Goal: Task Accomplishment & Management: Use online tool/utility

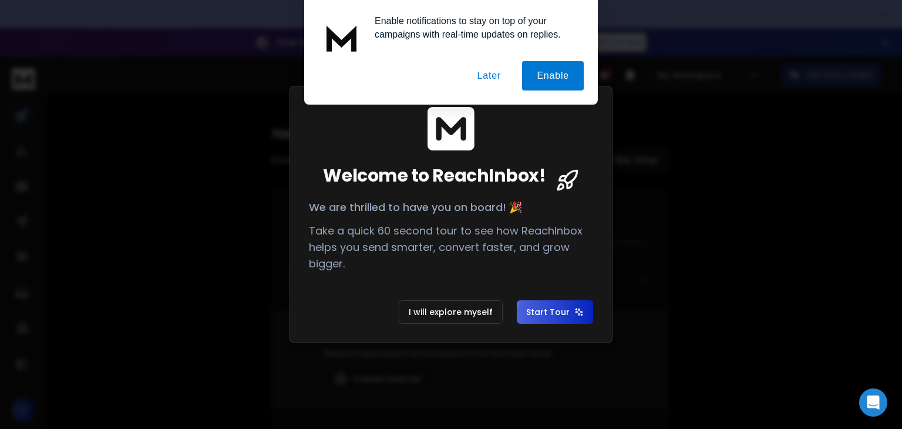
click at [493, 85] on button "Later" at bounding box center [488, 75] width 53 height 29
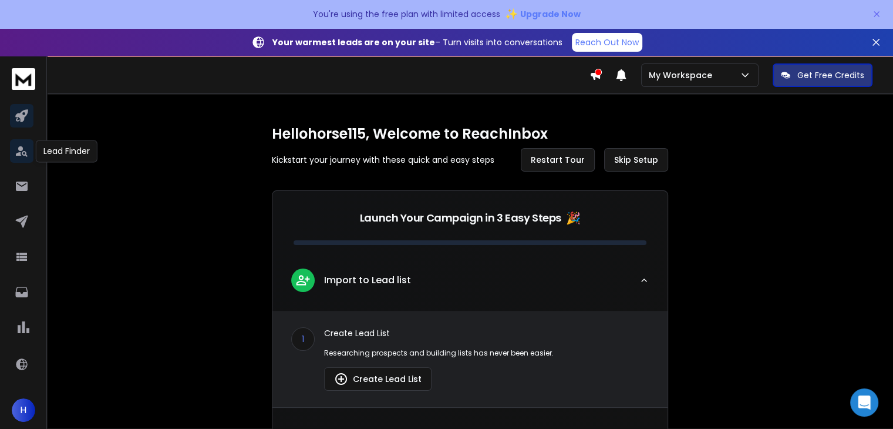
click at [20, 149] on circle at bounding box center [20, 148] width 5 height 5
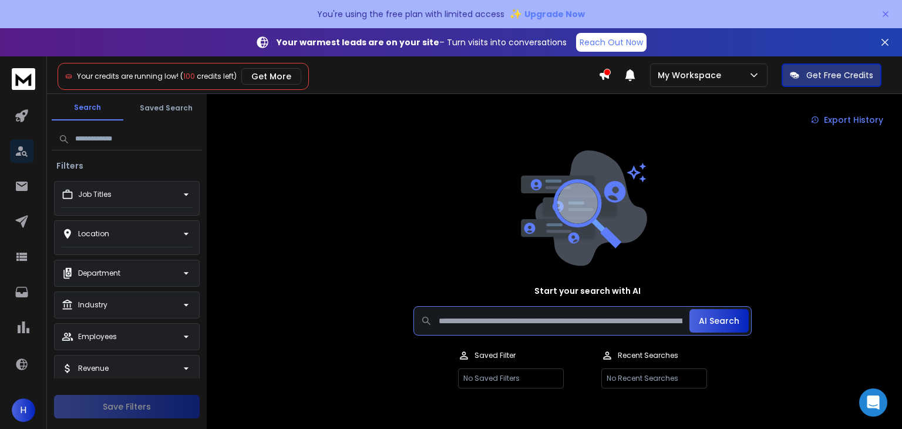
click at [136, 133] on input at bounding box center [127, 138] width 150 height 23
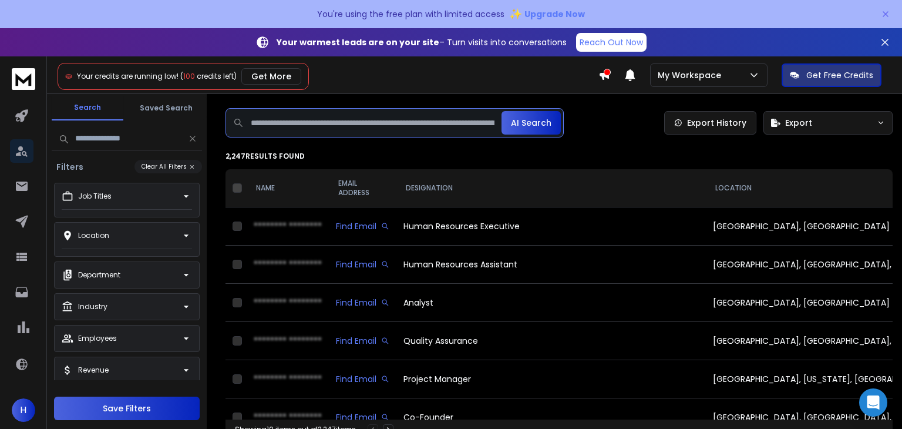
type input "**********"
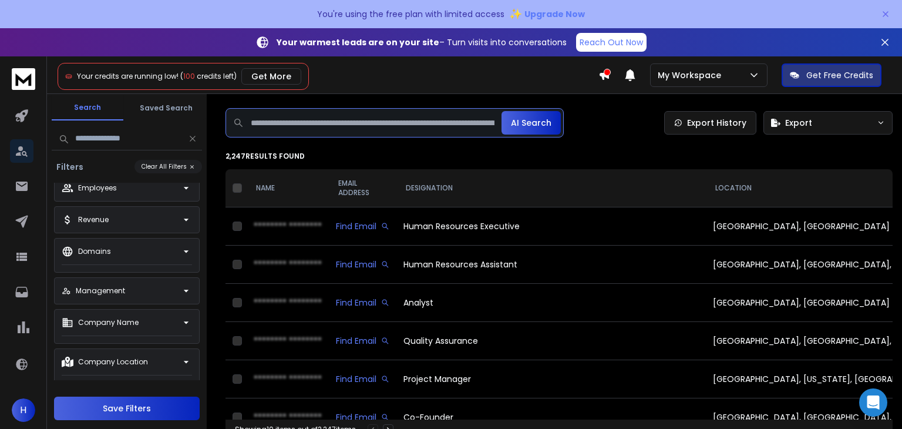
click at [150, 320] on div "Company Name" at bounding box center [127, 322] width 130 height 12
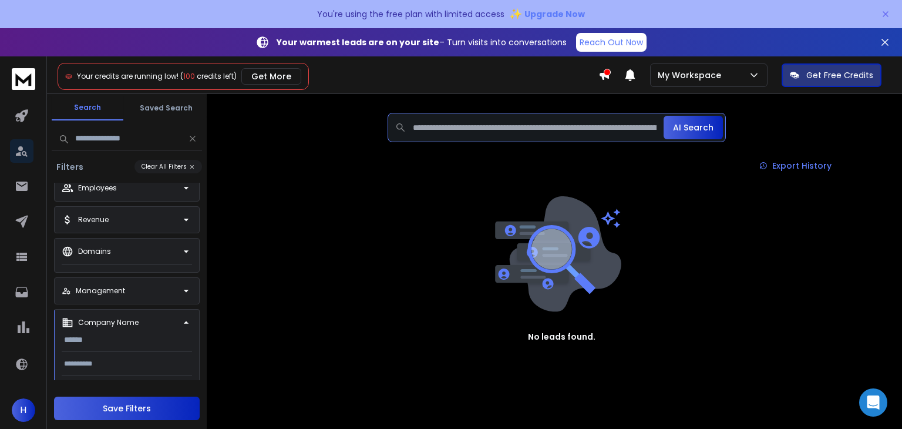
type input "******"
click at [161, 134] on input "**********" at bounding box center [127, 138] width 150 height 23
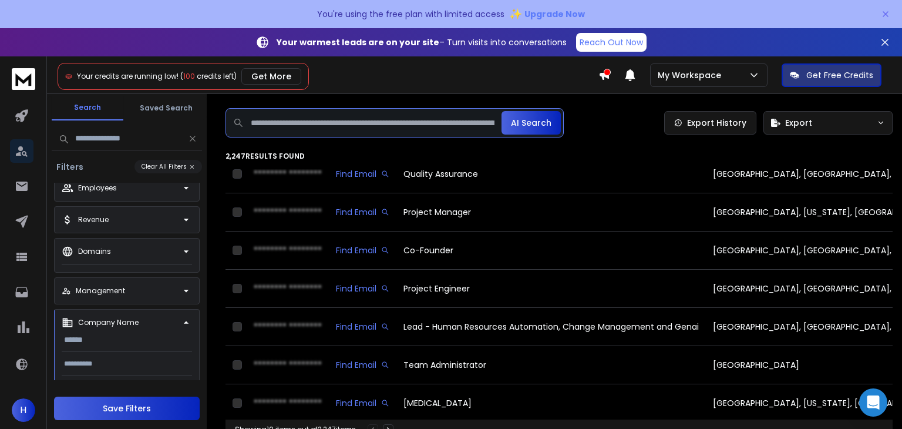
scroll to position [0, 0]
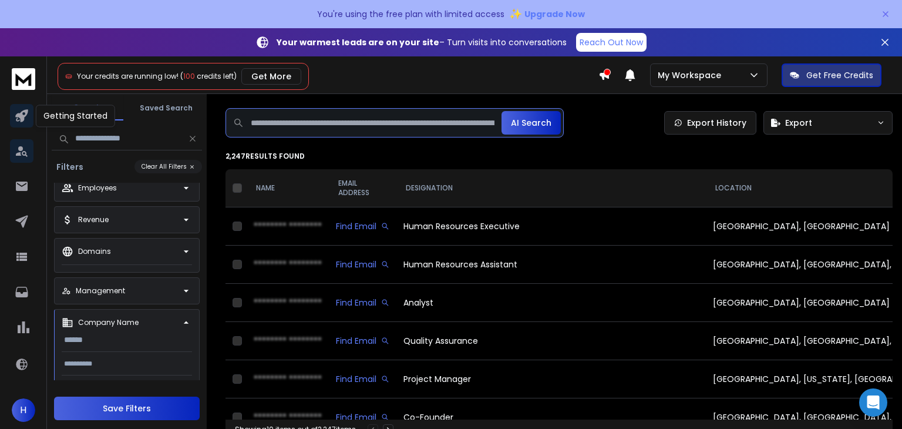
click at [18, 116] on icon at bounding box center [21, 115] width 13 height 13
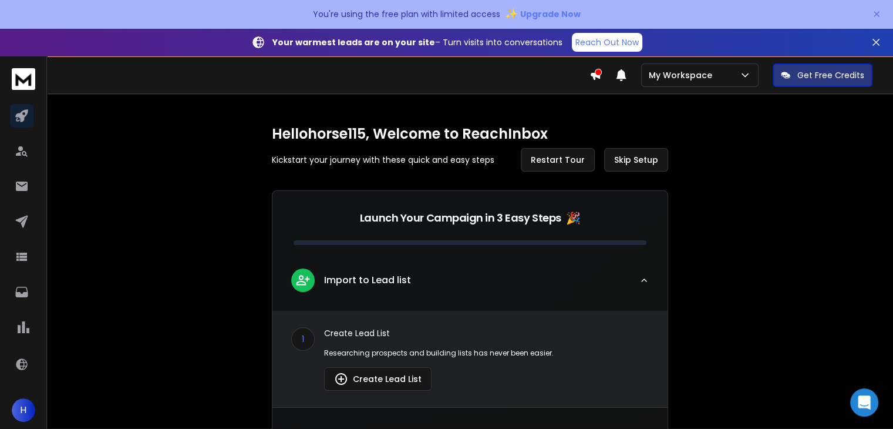
click at [19, 73] on img at bounding box center [23, 79] width 23 height 22
click at [30, 143] on link at bounding box center [21, 150] width 23 height 23
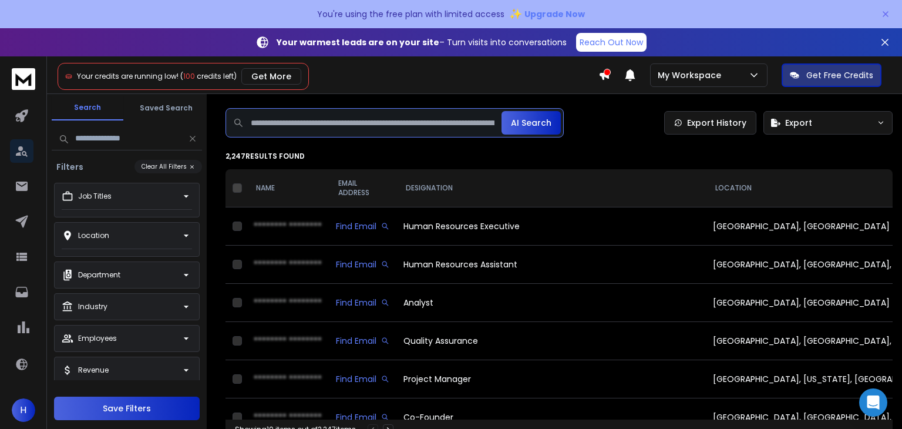
click at [188, 139] on icon at bounding box center [192, 138] width 9 height 9
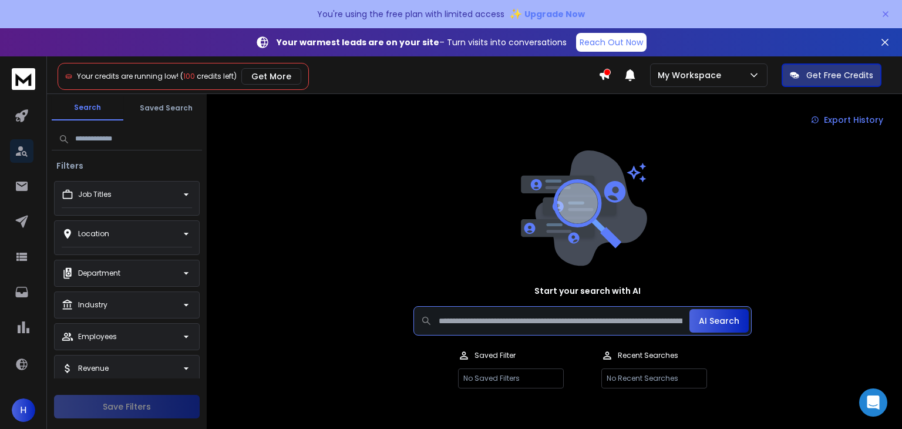
scroll to position [150, 0]
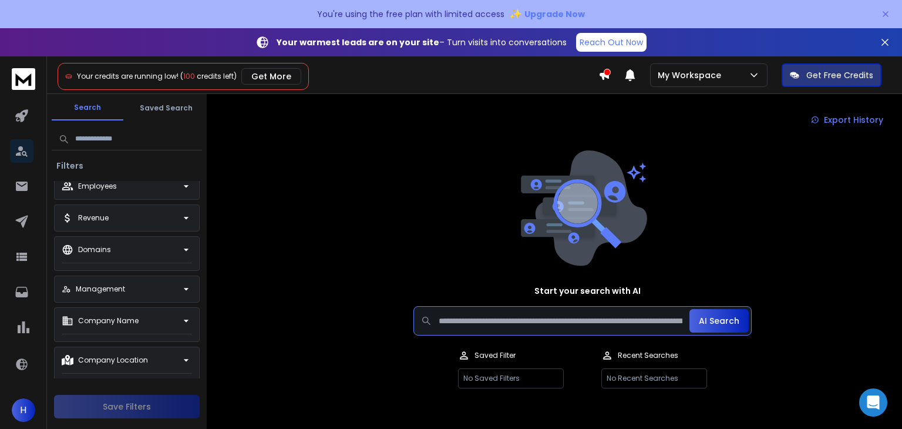
click at [180, 322] on icon at bounding box center [186, 321] width 12 height 12
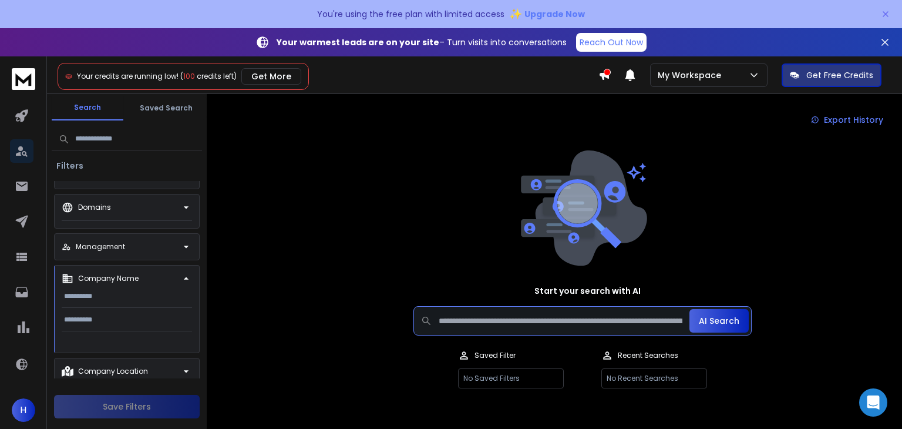
scroll to position [194, 0]
click at [146, 298] on input at bounding box center [127, 294] width 130 height 23
type input "******"
click at [146, 355] on div "Zomato ([DOMAIN_NAME])" at bounding box center [127, 350] width 130 height 23
click at [117, 349] on label "Zomato ([DOMAIN_NAME])" at bounding box center [125, 350] width 99 height 9
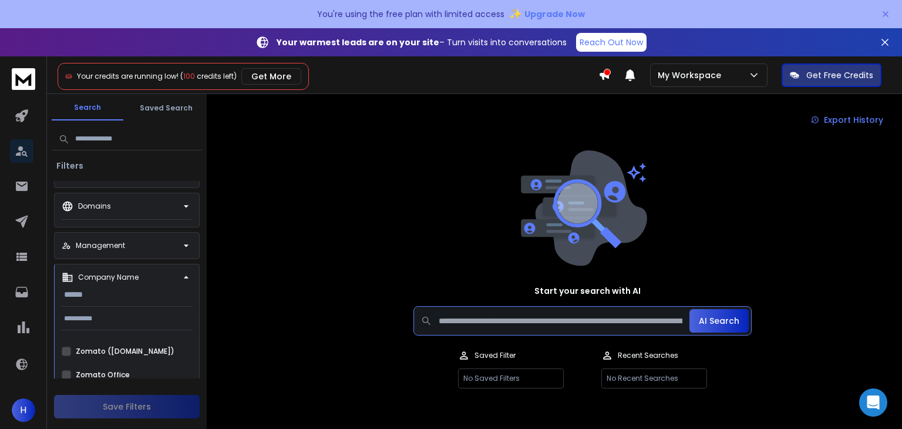
click at [71, 349] on \(zomato\ "Zomato ([DOMAIN_NAME])" at bounding box center [66, 350] width 9 height 9
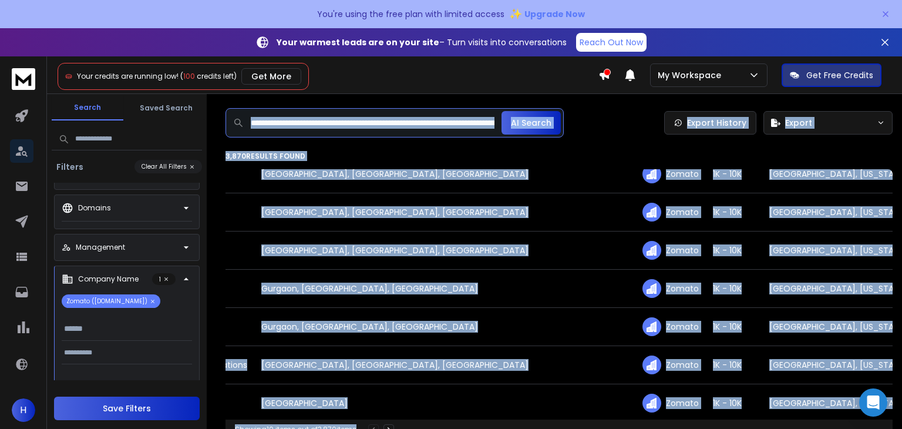
scroll to position [174, 0]
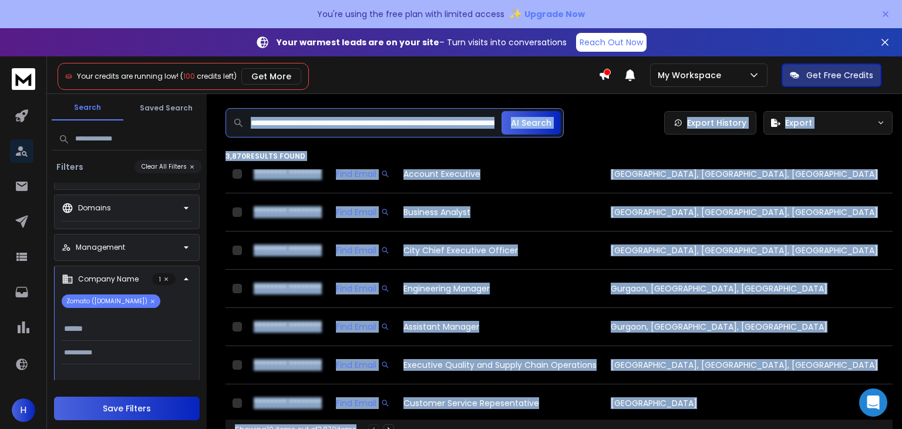
drag, startPoint x: 565, startPoint y: 420, endPoint x: 73, endPoint y: 456, distance: 493.3
click at [73, 428] on html "You're using the free plan with limited access ✨ Upgrade Now Your warmest leads…" at bounding box center [451, 214] width 902 height 429
click at [570, 143] on div "AI Search Export History Export 3,870 results found NAME EMAIL ADDRESS DESIGNAT…" at bounding box center [558, 298] width 667 height 380
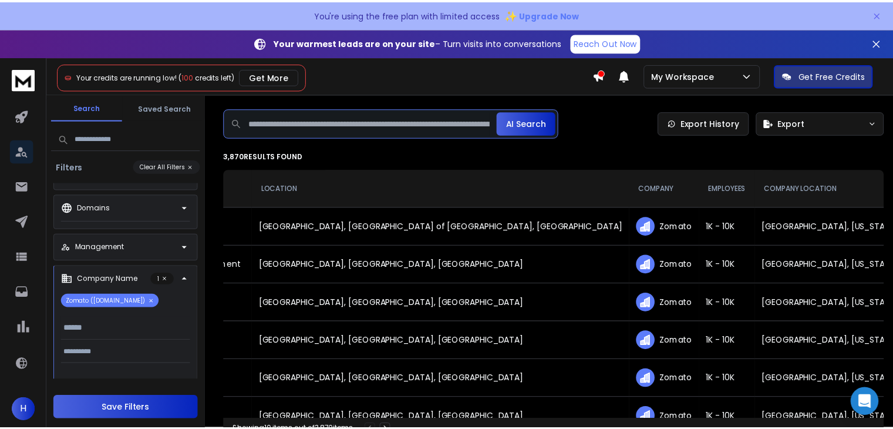
scroll to position [0, 0]
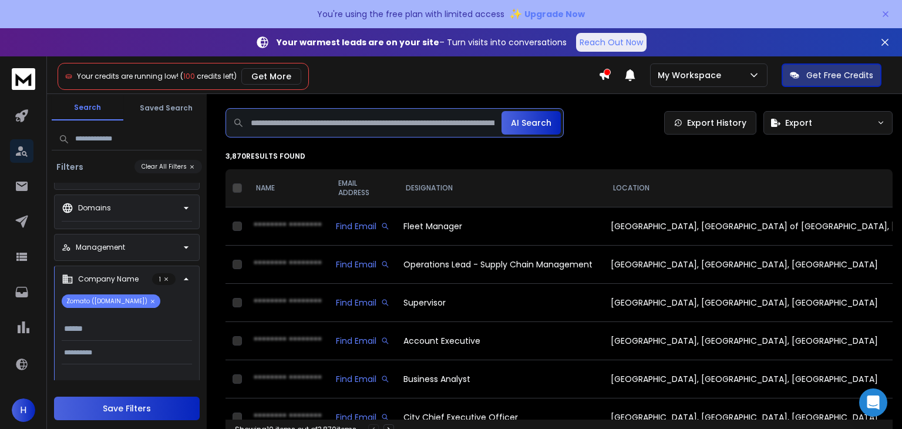
click at [602, 45] on p "Reach Out Now" at bounding box center [611, 42] width 63 height 12
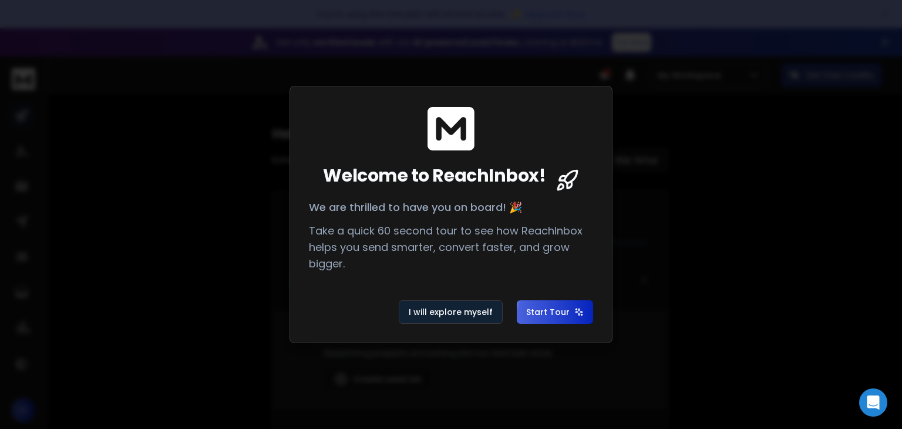
click at [457, 309] on button "I will explore myself" at bounding box center [451, 311] width 104 height 23
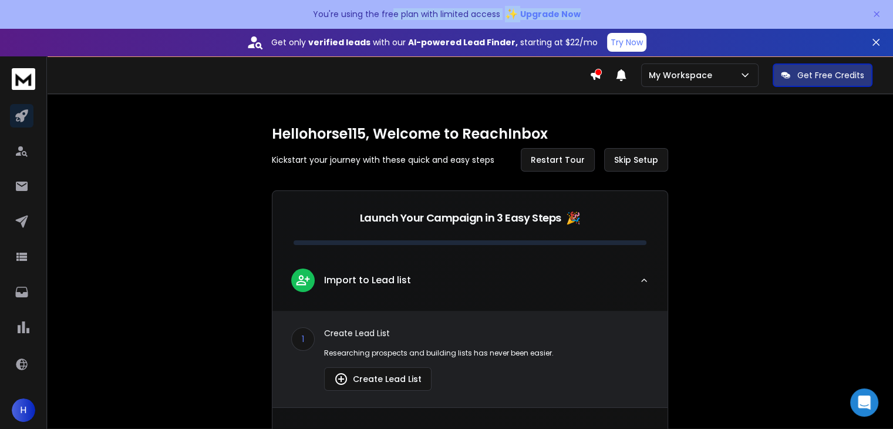
drag, startPoint x: 390, startPoint y: 12, endPoint x: 390, endPoint y: -8, distance: 20.0
click at [390, 0] on html "You're using the free plan with limited access ✨ Upgrade Now Get only verified …" at bounding box center [446, 214] width 893 height 429
